Goal: Task Accomplishment & Management: Use online tool/utility

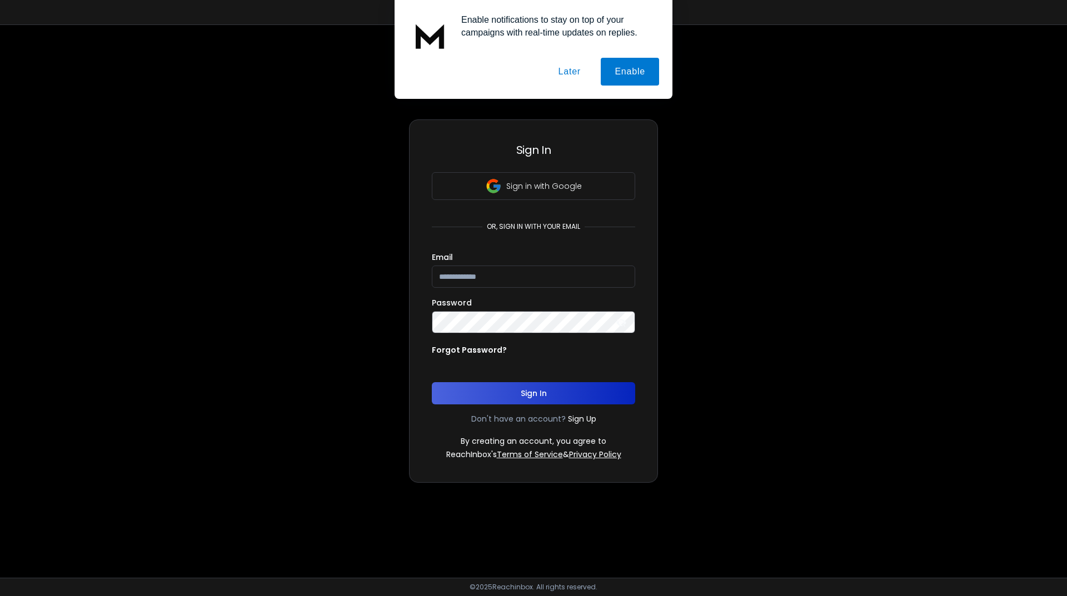
click at [580, 67] on button "Later" at bounding box center [569, 72] width 50 height 28
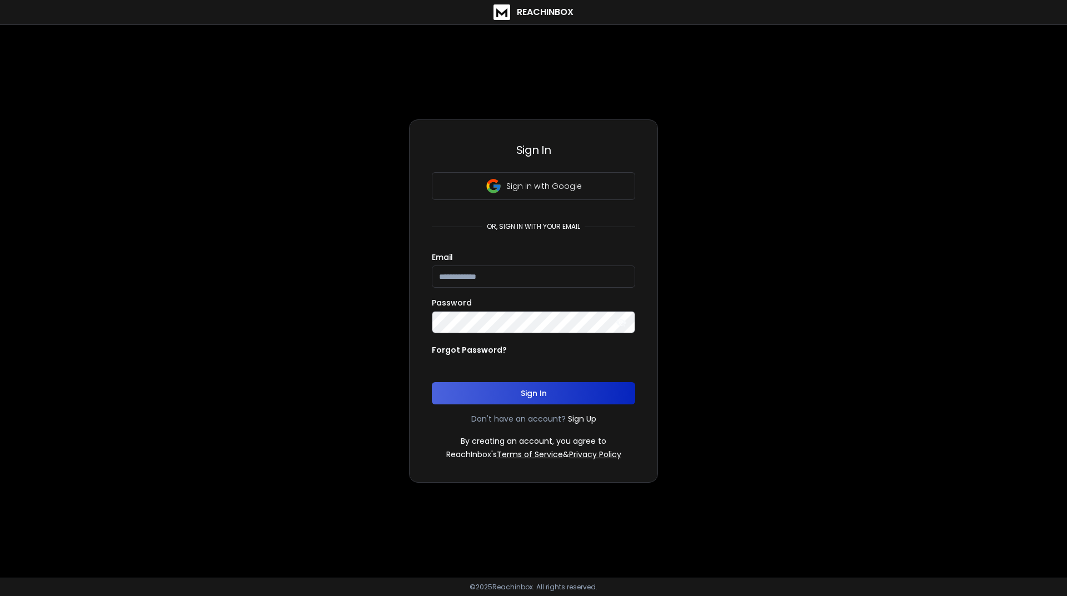
click at [481, 265] on div "Email" at bounding box center [533, 270] width 203 height 34
click at [480, 279] on input "email" at bounding box center [533, 277] width 203 height 22
paste input "**********"
type input "**********"
click at [544, 275] on input "**********" at bounding box center [533, 277] width 203 height 22
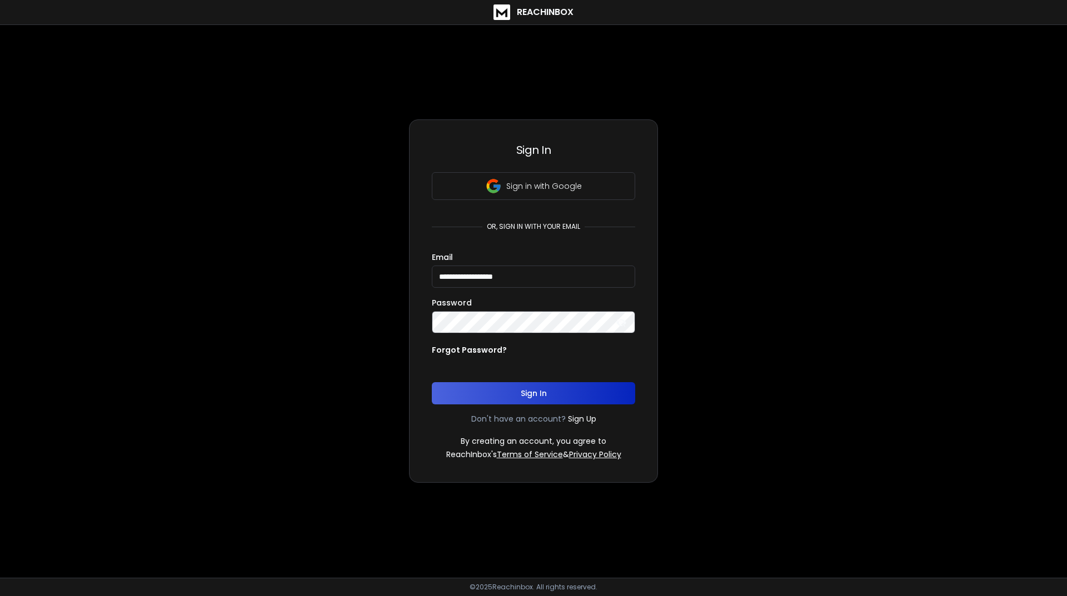
click at [541, 390] on button "Sign In" at bounding box center [533, 393] width 203 height 22
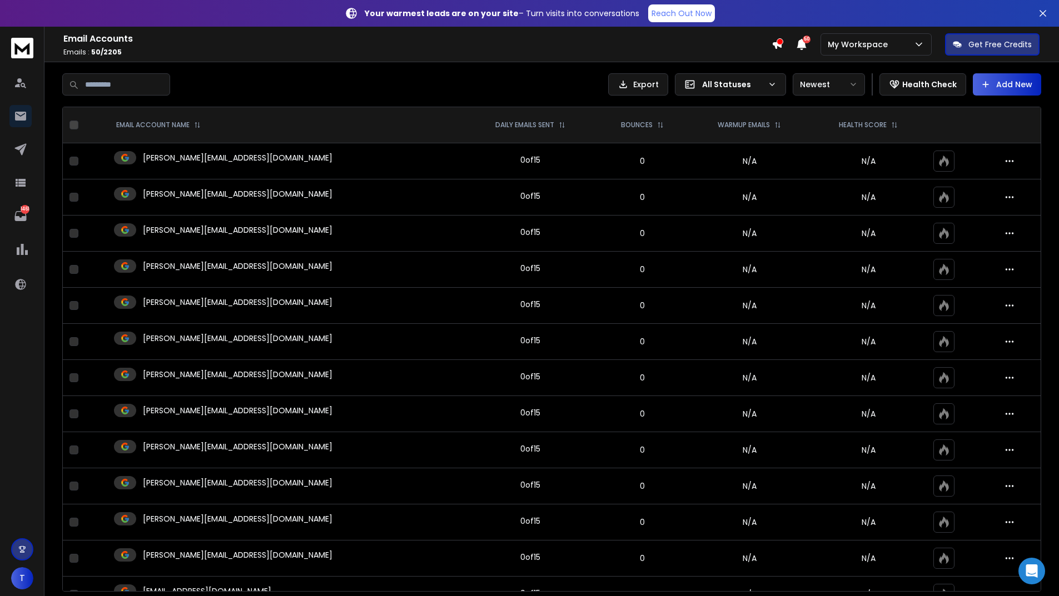
click at [995, 83] on button "Add New" at bounding box center [1007, 84] width 68 height 22
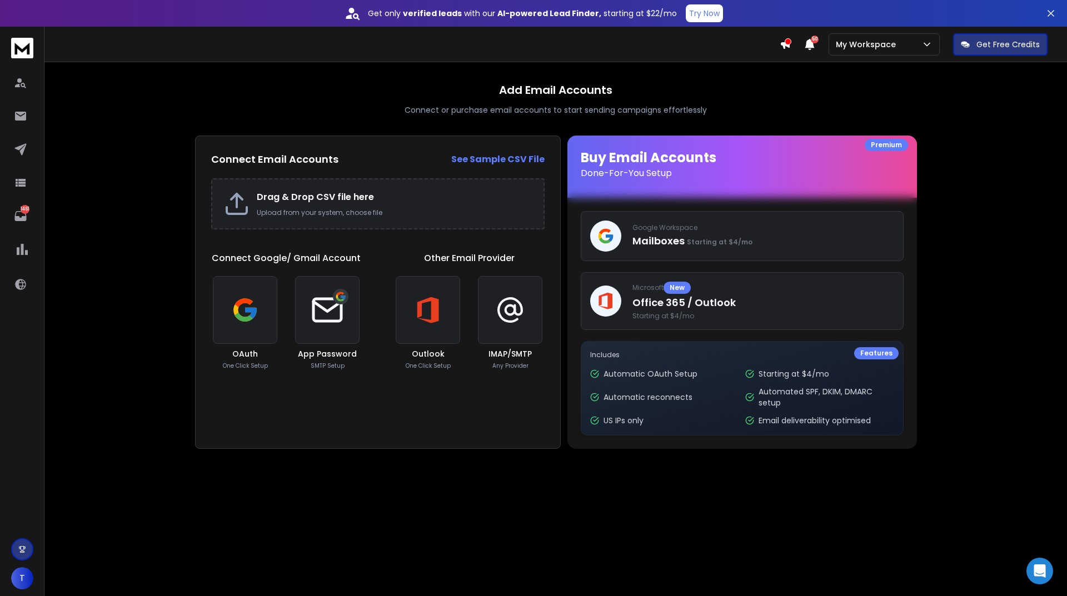
click at [240, 316] on icon at bounding box center [244, 316] width 18 height 9
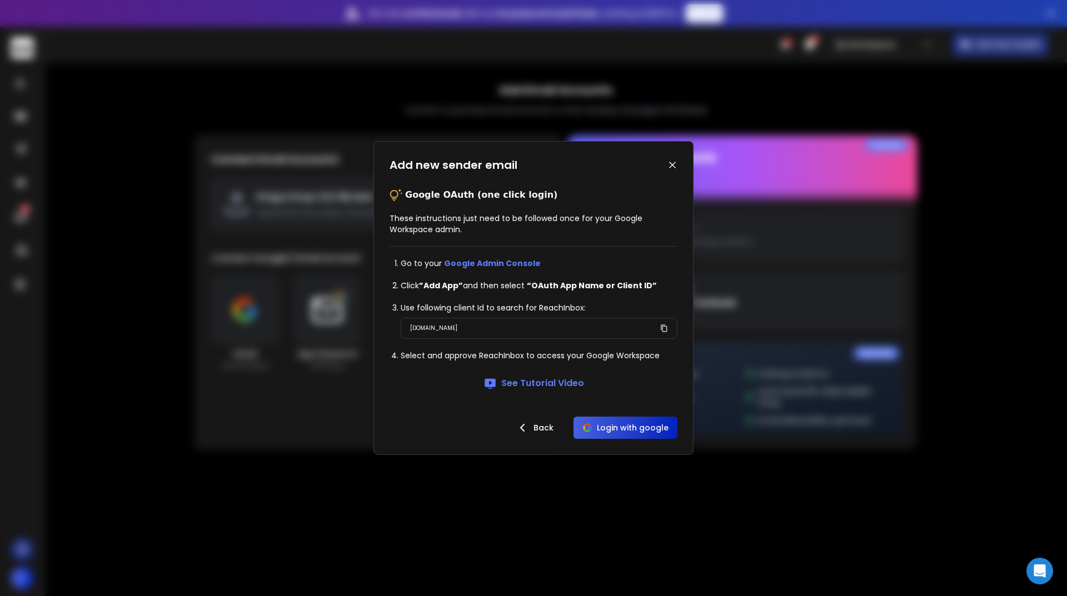
click at [640, 428] on button "Login with google" at bounding box center [626, 428] width 104 height 22
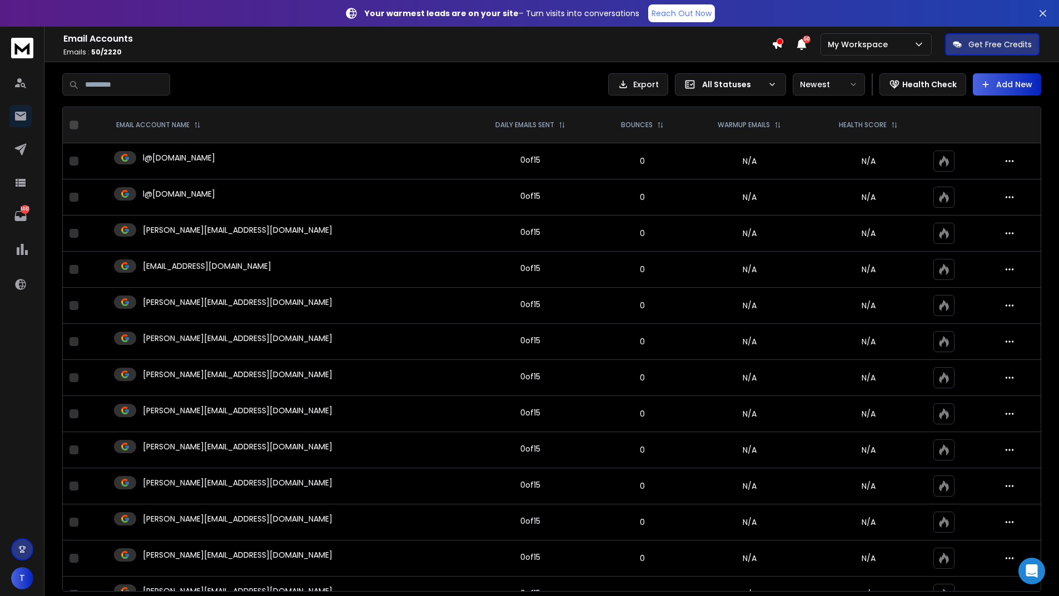
click at [1005, 89] on button "Add New" at bounding box center [1007, 84] width 68 height 22
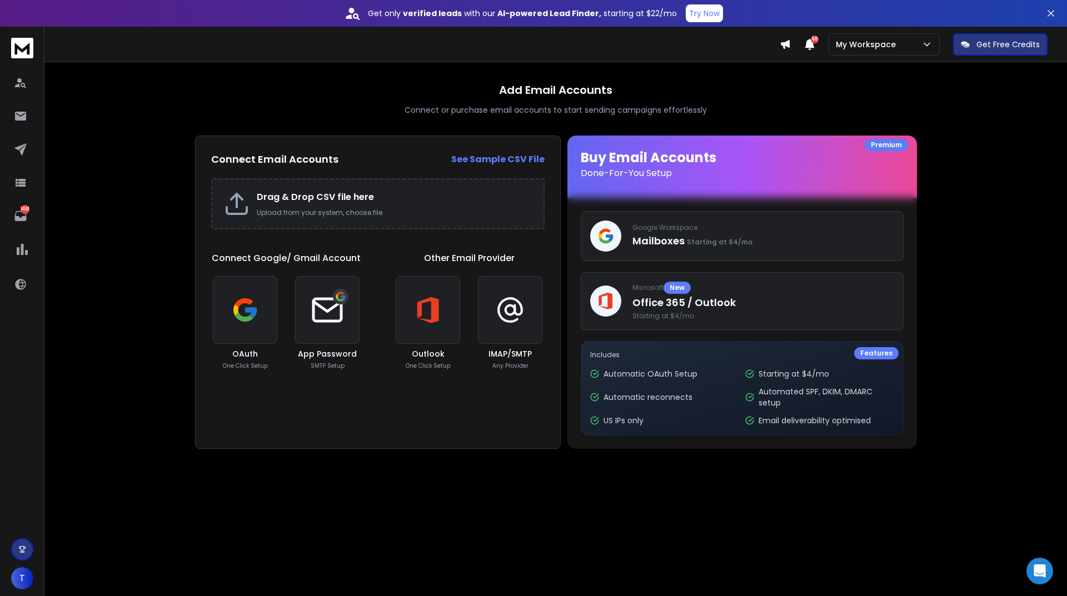
click at [252, 317] on icon at bounding box center [245, 309] width 28 height 33
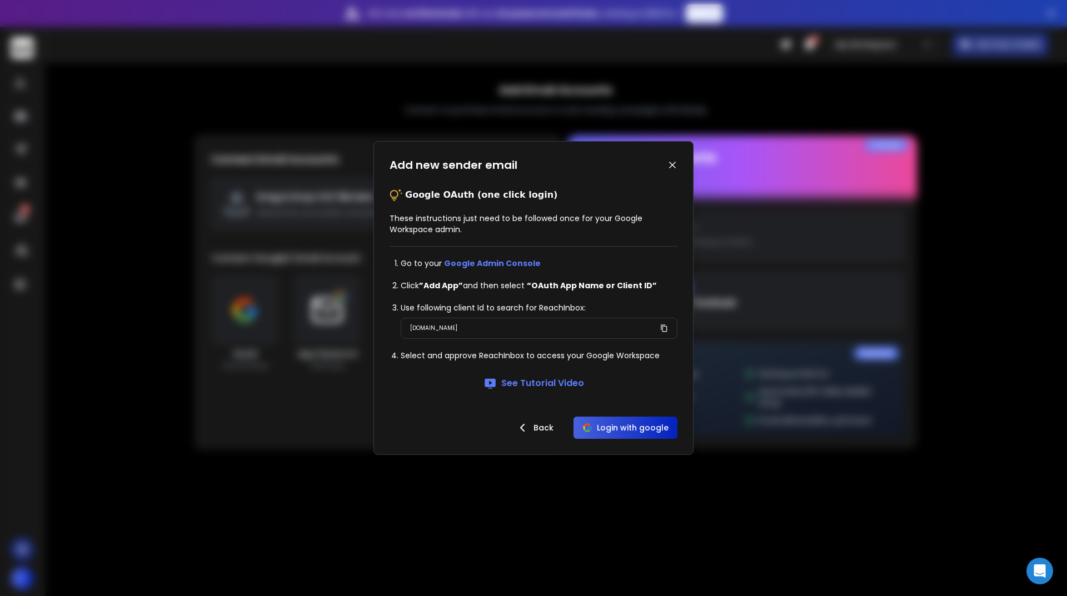
click at [611, 426] on button "Login with google" at bounding box center [626, 428] width 104 height 22
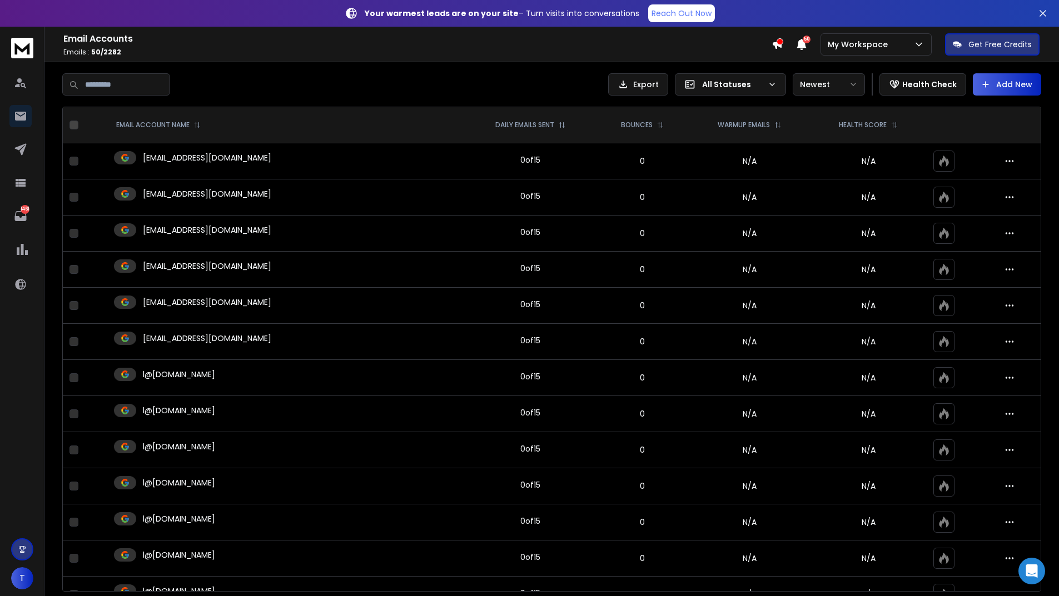
click at [993, 83] on button "Add New" at bounding box center [1007, 84] width 68 height 22
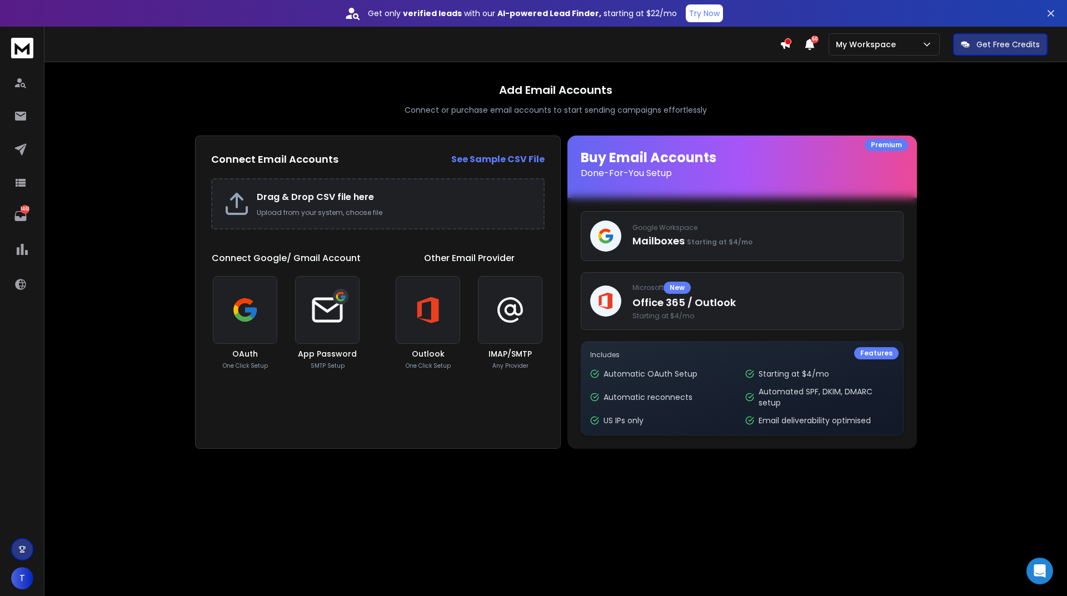
click at [256, 305] on icon at bounding box center [245, 309] width 28 height 33
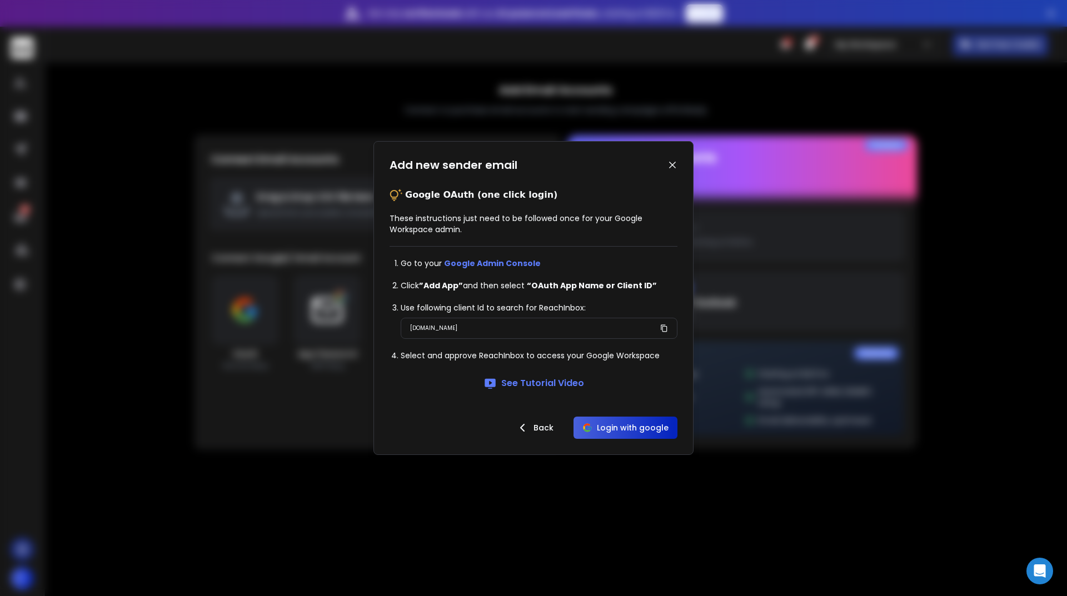
click at [606, 425] on button "Login with google" at bounding box center [626, 428] width 104 height 22
